Goal: Task Accomplishment & Management: Manage account settings

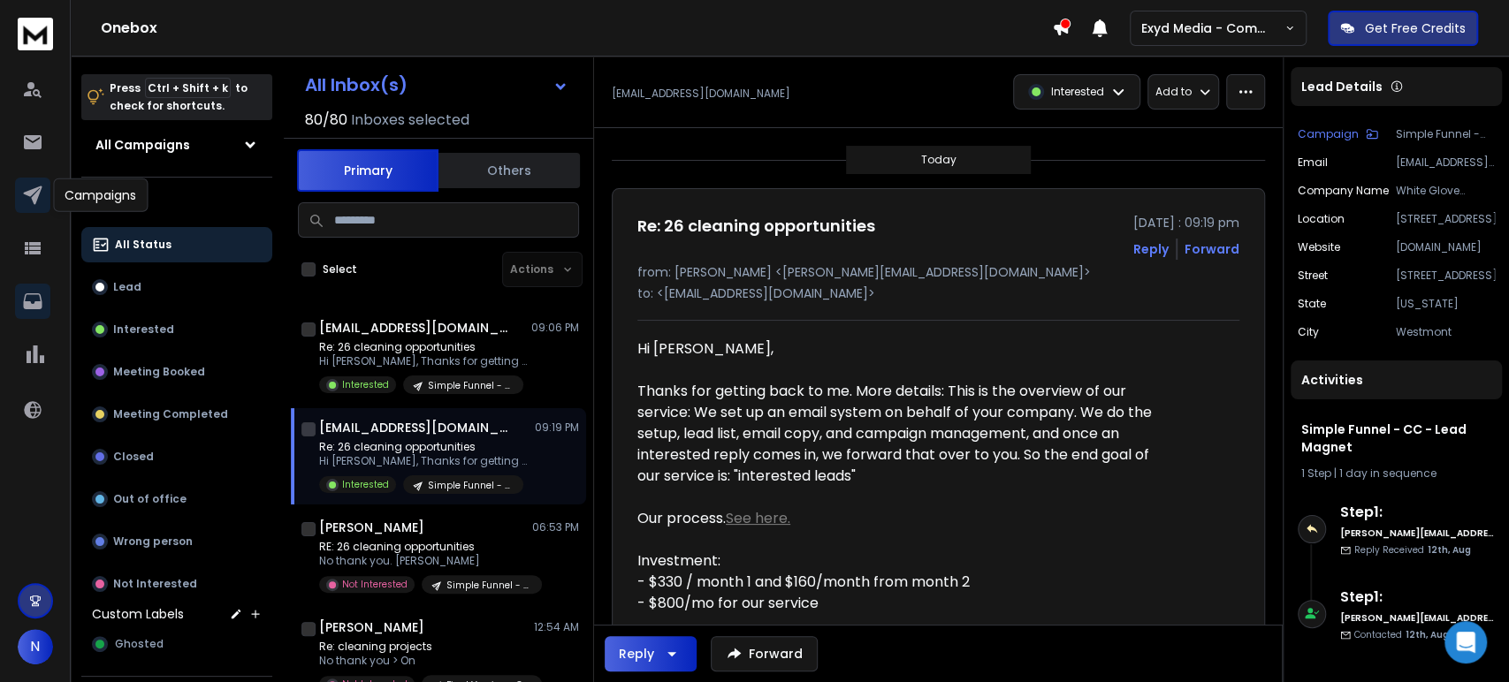
click at [27, 193] on icon at bounding box center [32, 195] width 19 height 19
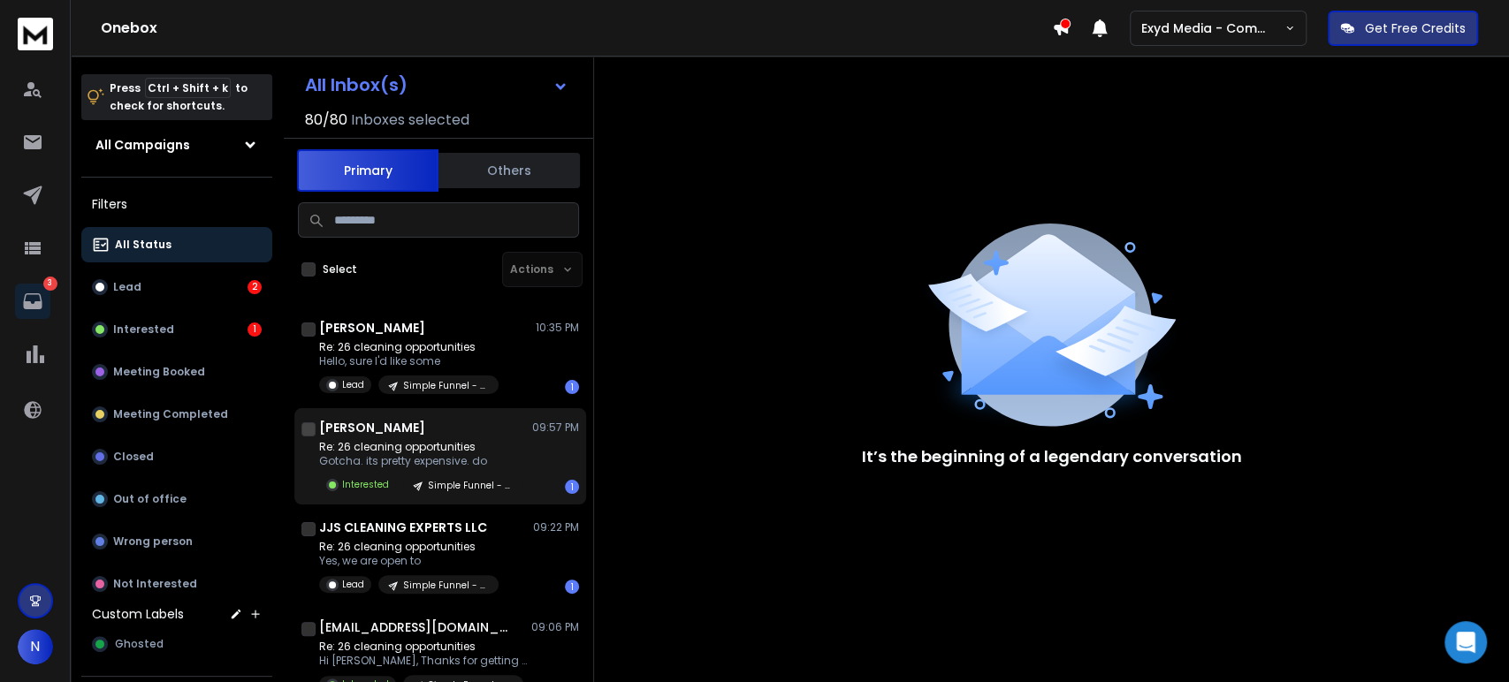
click at [485, 433] on div "matt pitcher 09:57 PM" at bounding box center [449, 428] width 260 height 18
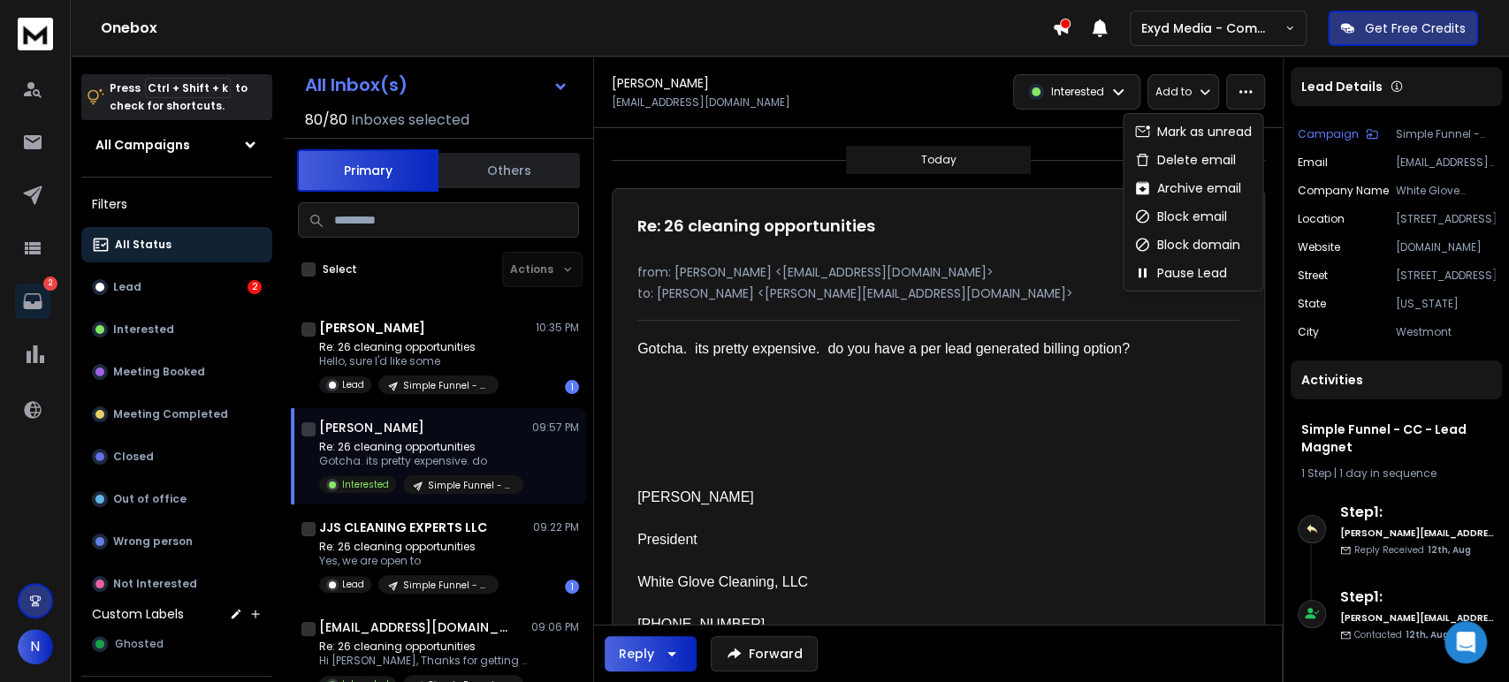
click at [1244, 99] on icon "button" at bounding box center [1245, 92] width 16 height 16
click at [1215, 136] on div "Mark as unread" at bounding box center [1193, 132] width 118 height 18
